Goal: Task Accomplishment & Management: Use online tool/utility

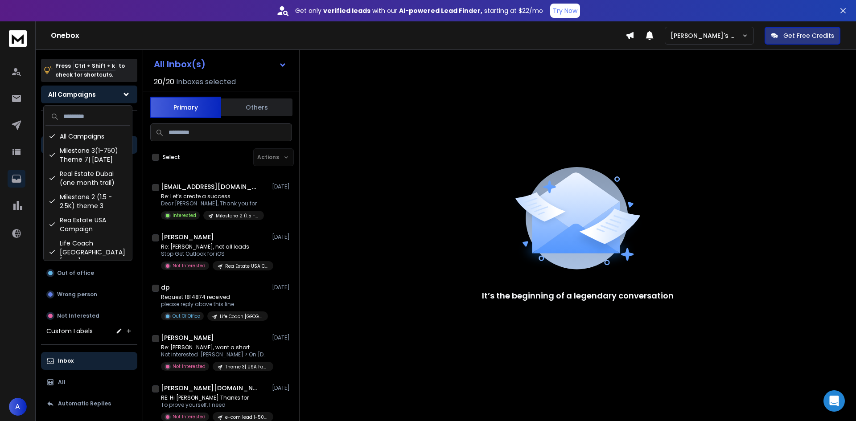
click at [124, 95] on icon at bounding box center [125, 94] width 5 height 3
click at [331, 143] on div "It’s the beginning of a legendary conversation" at bounding box center [578, 229] width 556 height 358
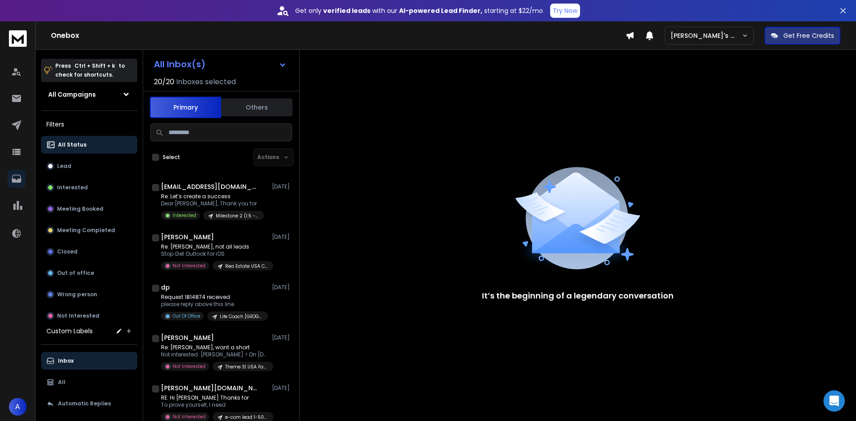
click at [246, 113] on button "Others" at bounding box center [256, 108] width 71 height 20
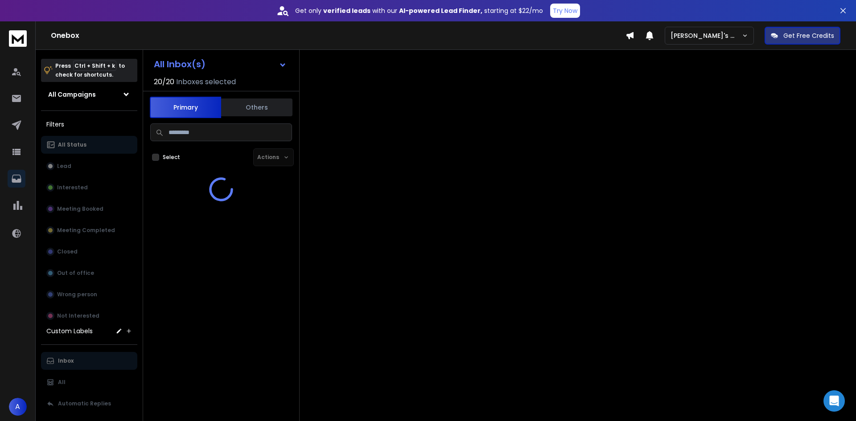
click at [189, 116] on button "Primary" at bounding box center [185, 107] width 71 height 21
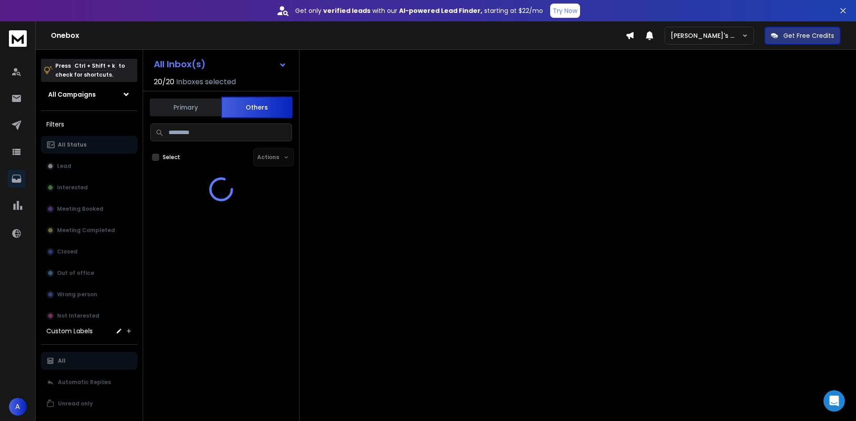
click at [247, 114] on button "Others" at bounding box center [256, 107] width 71 height 21
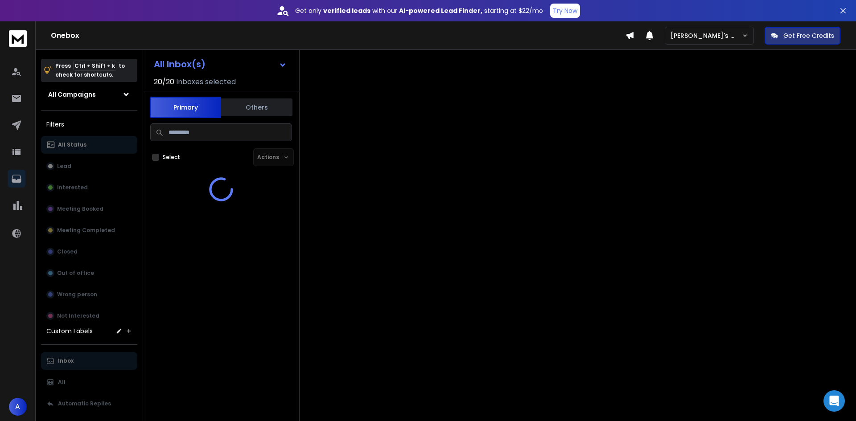
click at [188, 111] on button "Primary" at bounding box center [185, 107] width 71 height 21
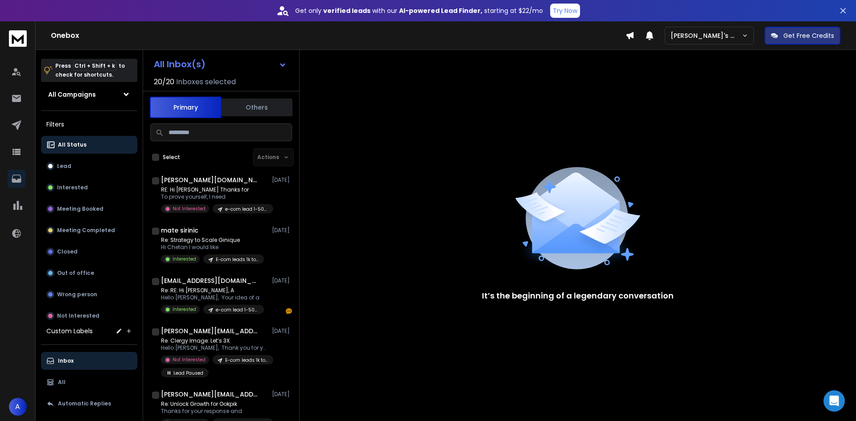
scroll to position [271, 0]
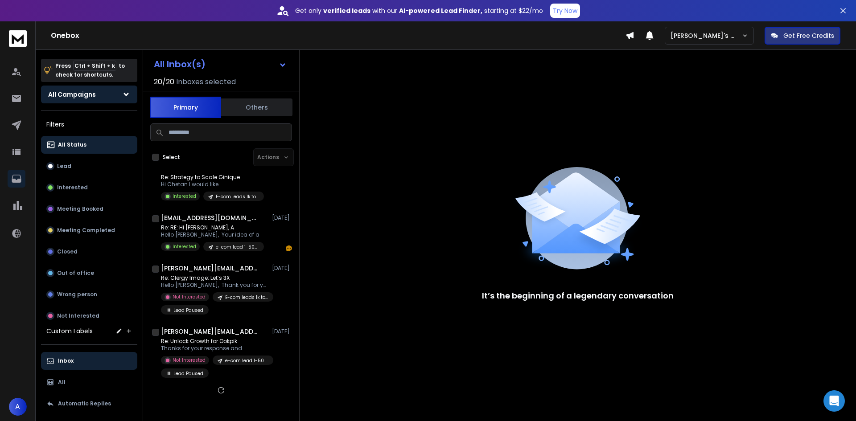
click at [101, 94] on button "All Campaigns" at bounding box center [89, 95] width 96 height 18
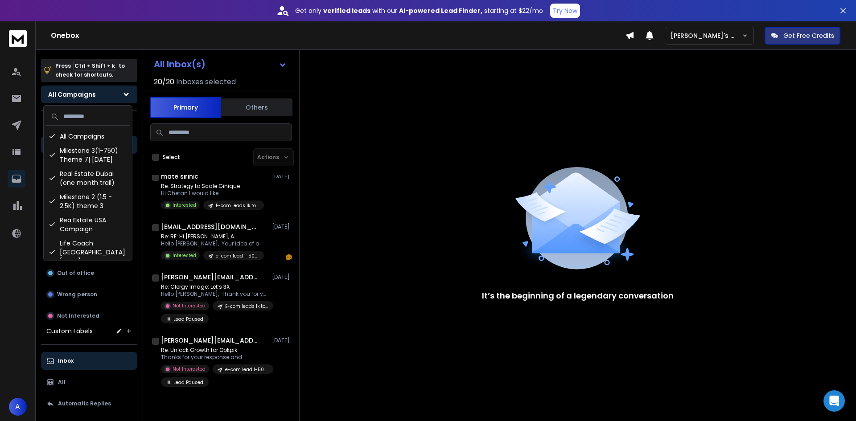
scroll to position [262, 0]
click at [101, 94] on button "All Campaigns" at bounding box center [89, 95] width 96 height 18
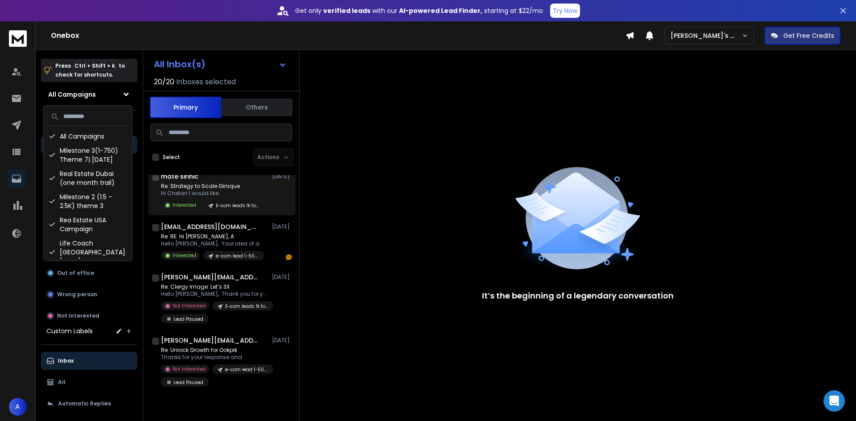
click at [216, 206] on p "E-com leads 1k to 2K" at bounding box center [237, 205] width 43 height 7
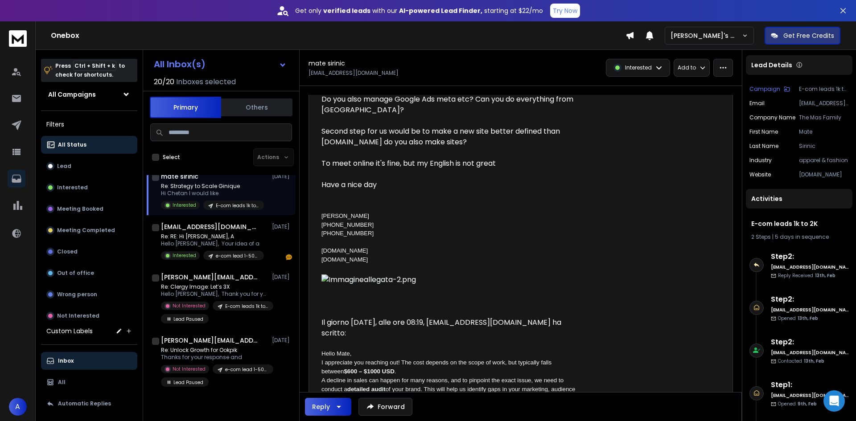
scroll to position [0, 0]
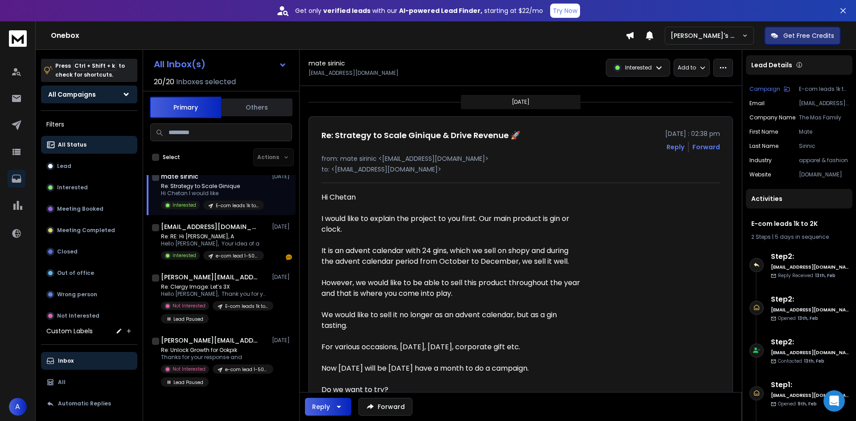
click at [108, 92] on button "All Campaigns" at bounding box center [89, 95] width 96 height 18
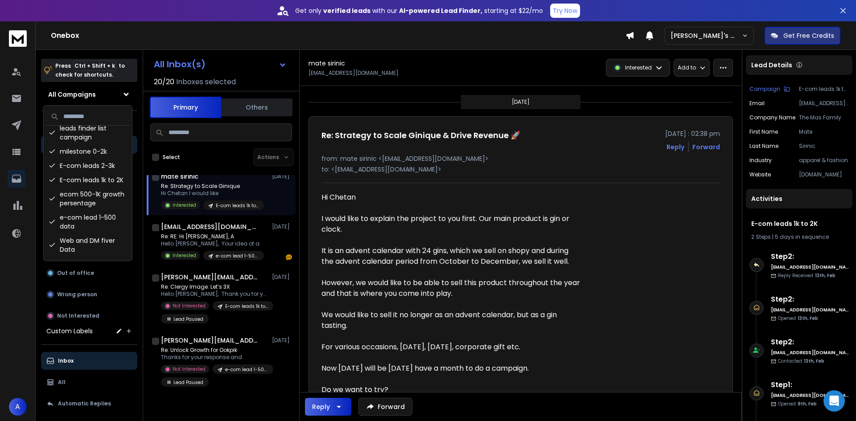
scroll to position [305, 0]
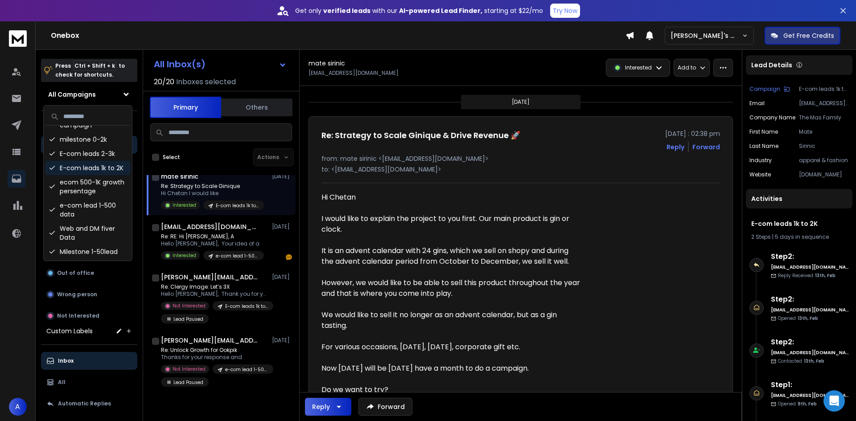
click at [89, 168] on div "E-com leads 1k to 2K" at bounding box center [87, 168] width 85 height 14
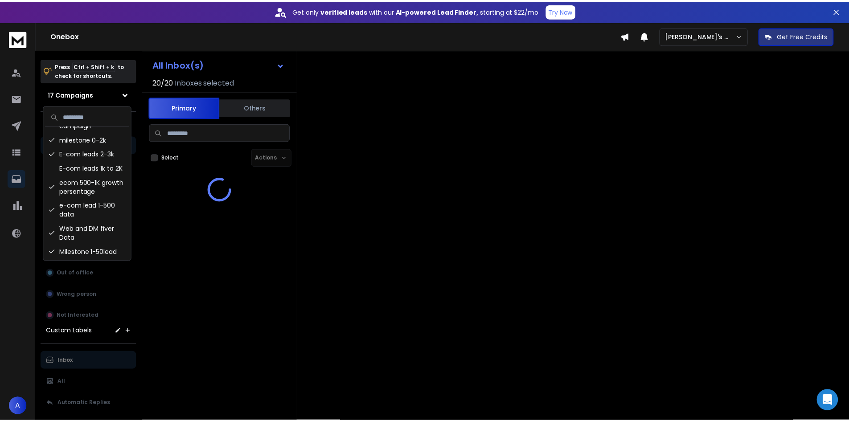
scroll to position [0, 0]
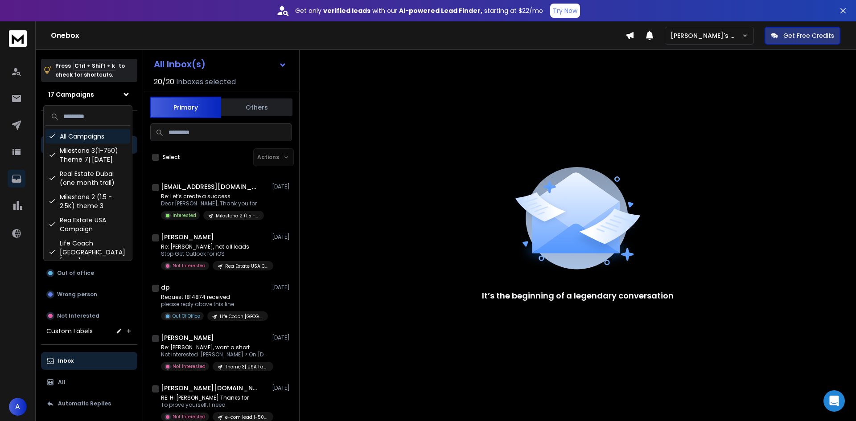
click at [82, 134] on div "All Campaigns" at bounding box center [87, 136] width 85 height 14
click at [392, 208] on div "It’s the beginning of a legendary conversation" at bounding box center [578, 229] width 556 height 358
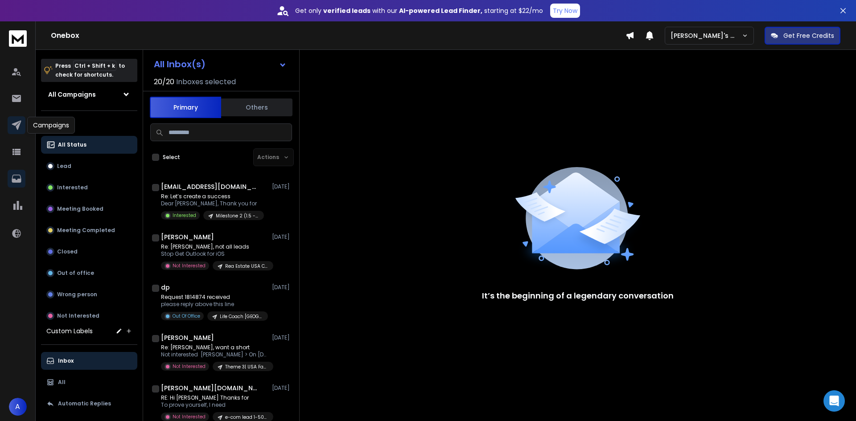
click at [12, 125] on icon at bounding box center [16, 124] width 9 height 9
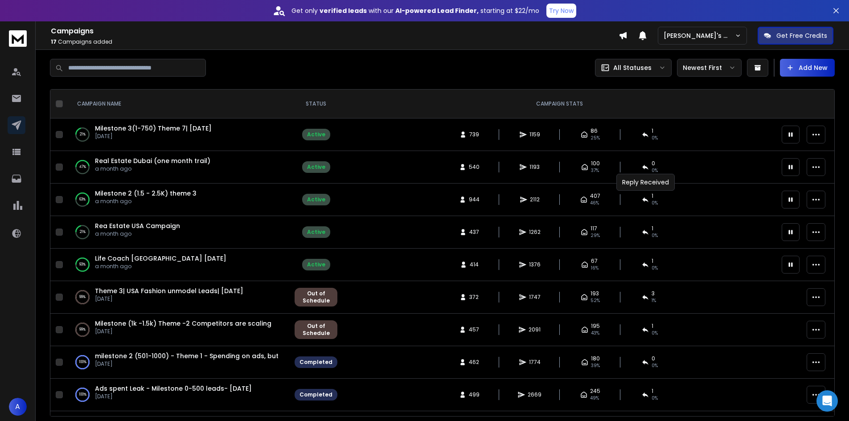
click at [652, 197] on span "1" at bounding box center [653, 196] width 2 height 7
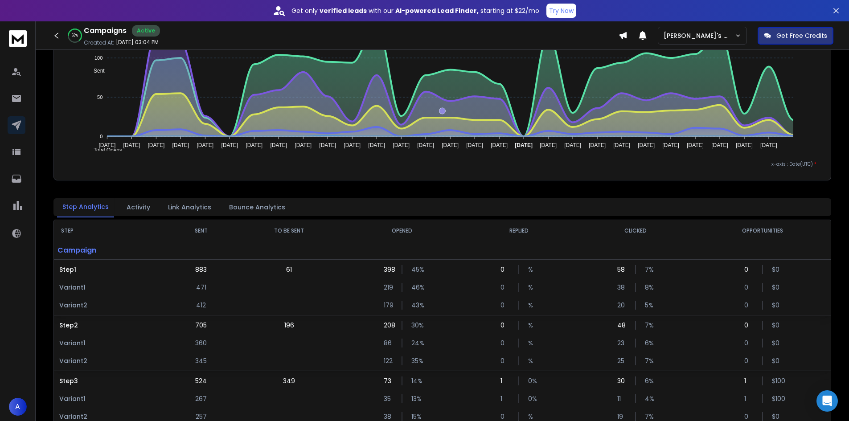
scroll to position [287, 0]
